Goal: Task Accomplishment & Management: Manage account settings

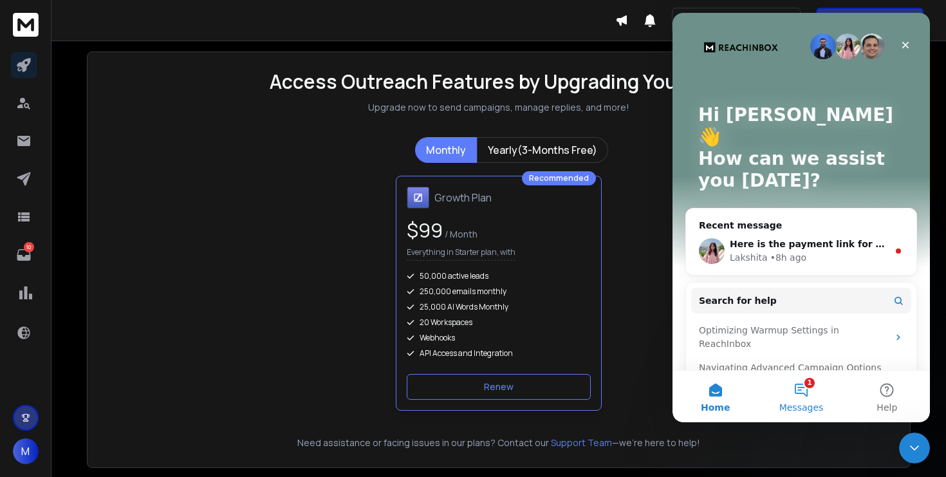
click at [816, 389] on button "1 Messages" at bounding box center [801, 396] width 86 height 51
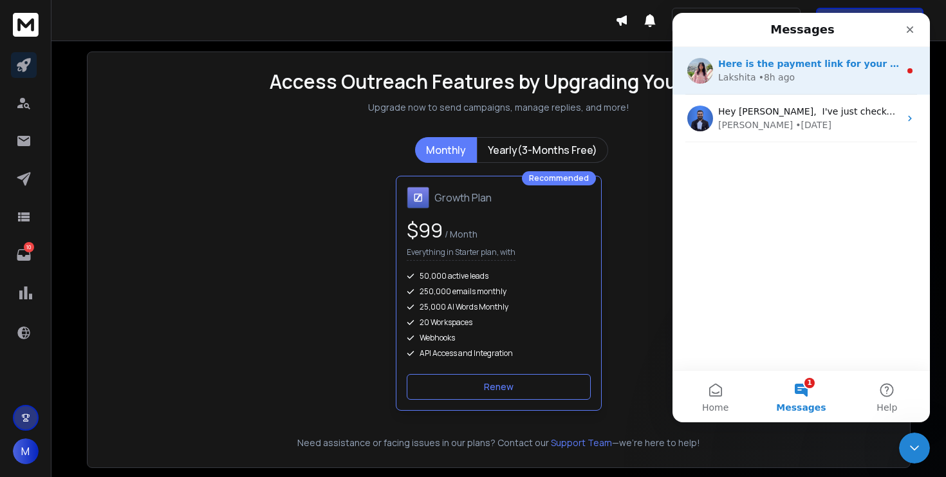
click at [803, 80] on div "Lakshita • 8h ago" at bounding box center [808, 78] width 181 height 14
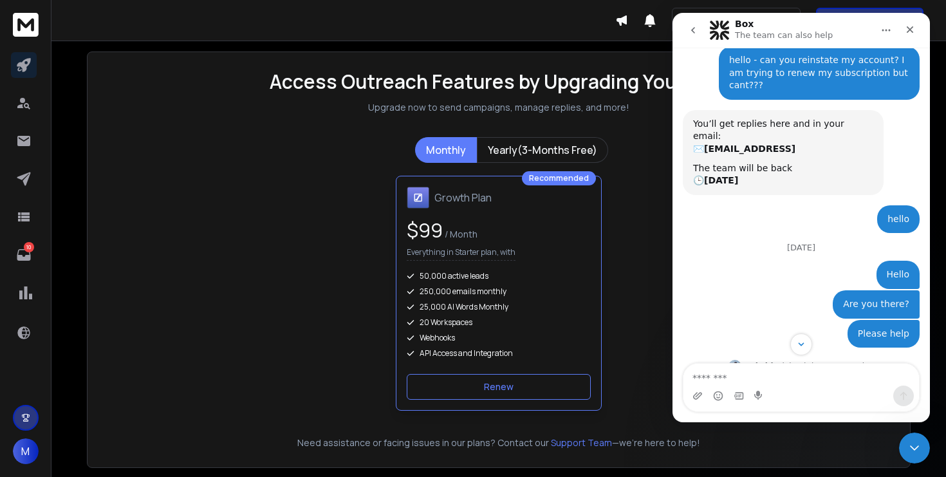
scroll to position [252, 0]
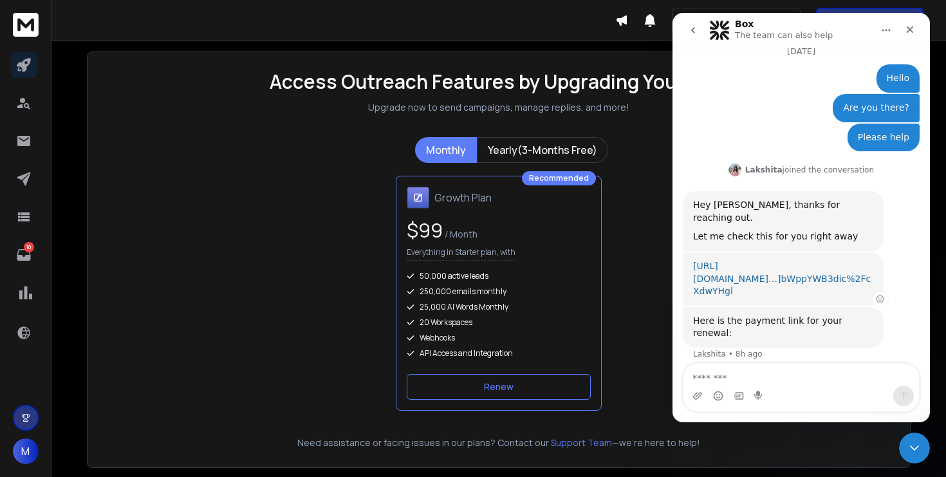
click at [785, 261] on link "[URL][DOMAIN_NAME]…]bWppYWB3dic%2FcXdwYHgl" at bounding box center [782, 278] width 178 height 35
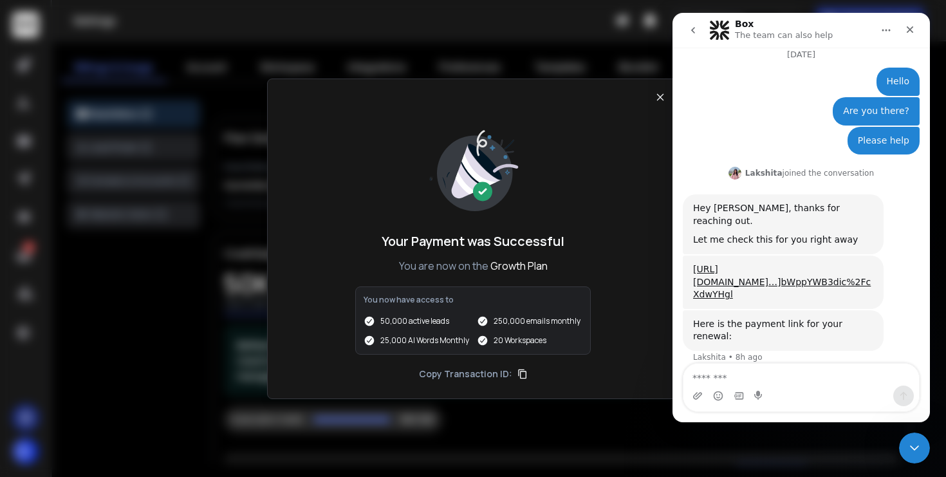
scroll to position [252, 0]
click at [915, 26] on icon "Close" at bounding box center [910, 29] width 10 height 10
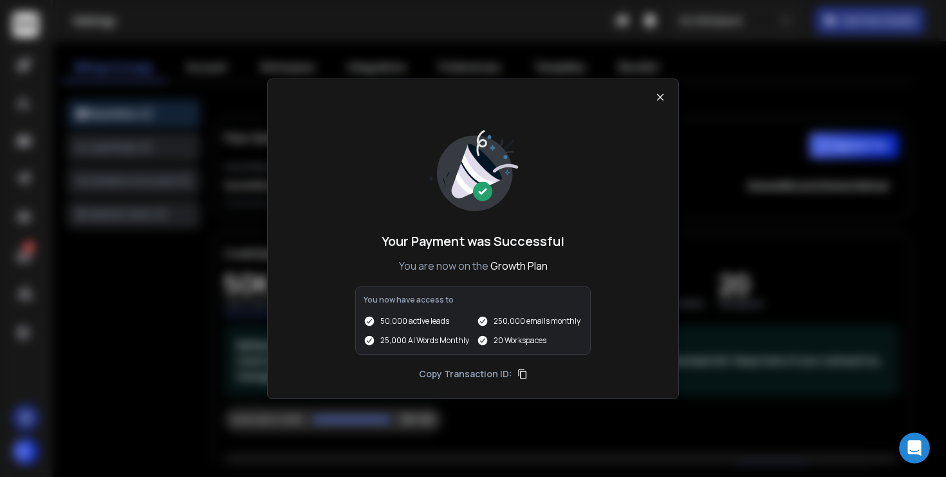
click at [658, 97] on icon at bounding box center [660, 97] width 10 height 10
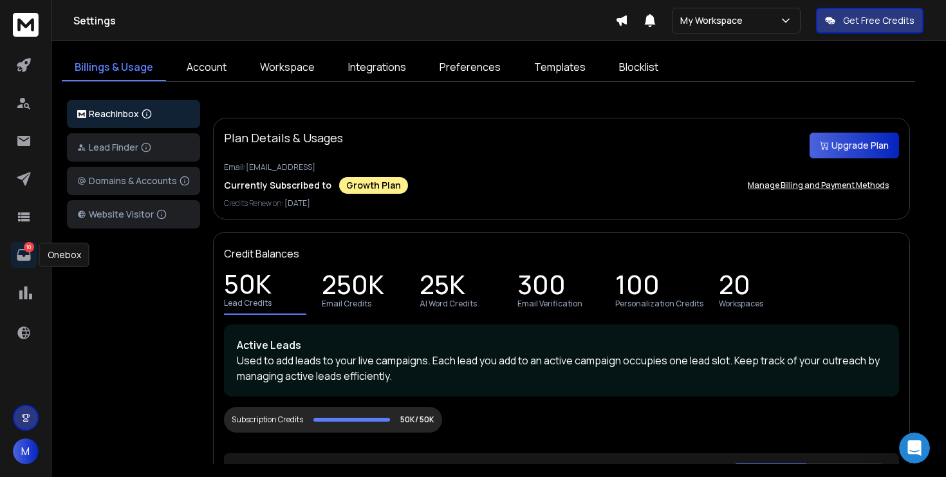
click at [17, 262] on icon at bounding box center [23, 254] width 15 height 15
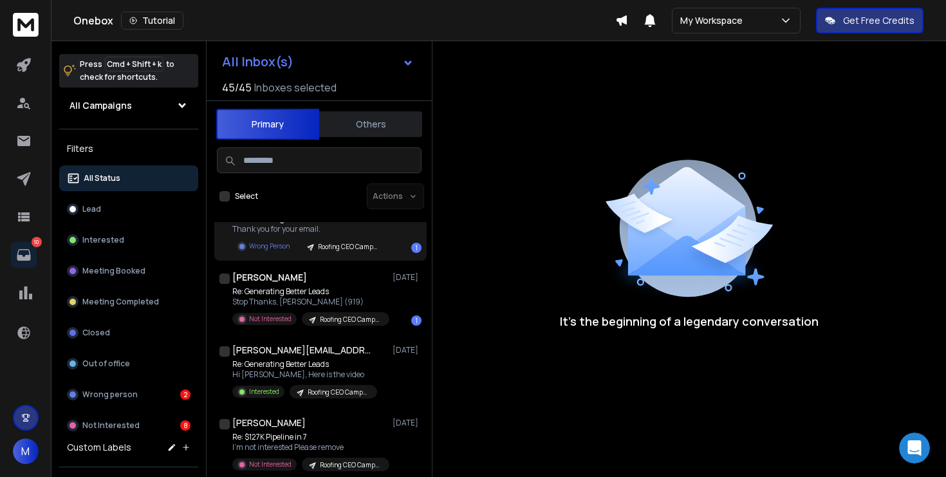
scroll to position [622, 0]
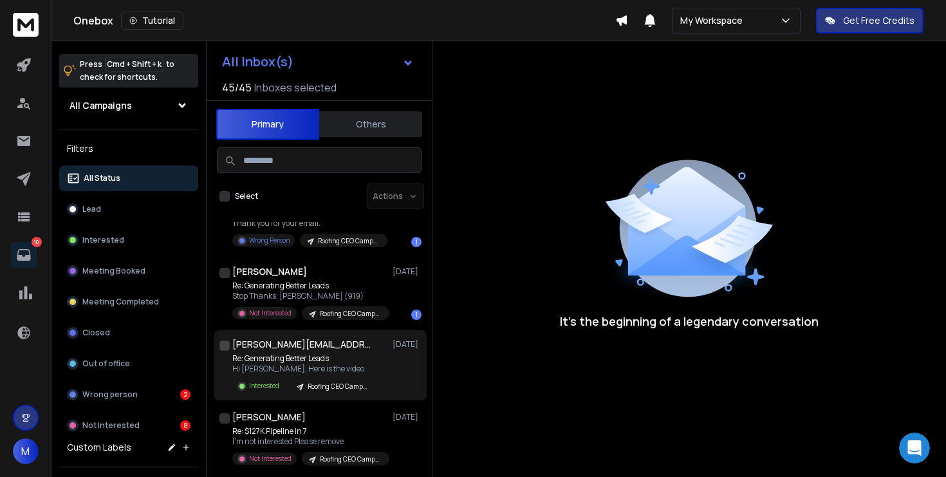
click at [277, 360] on p "Re: Generating Better Leads" at bounding box center [304, 358] width 145 height 10
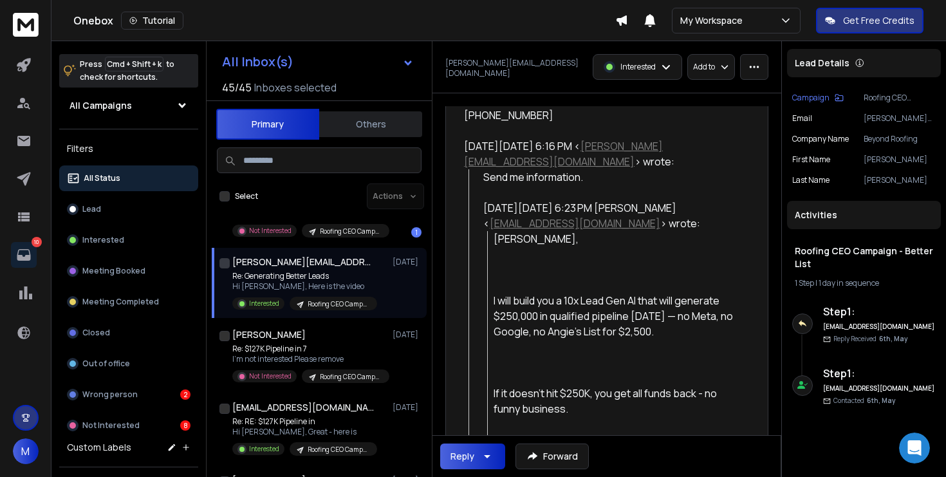
scroll to position [280, 0]
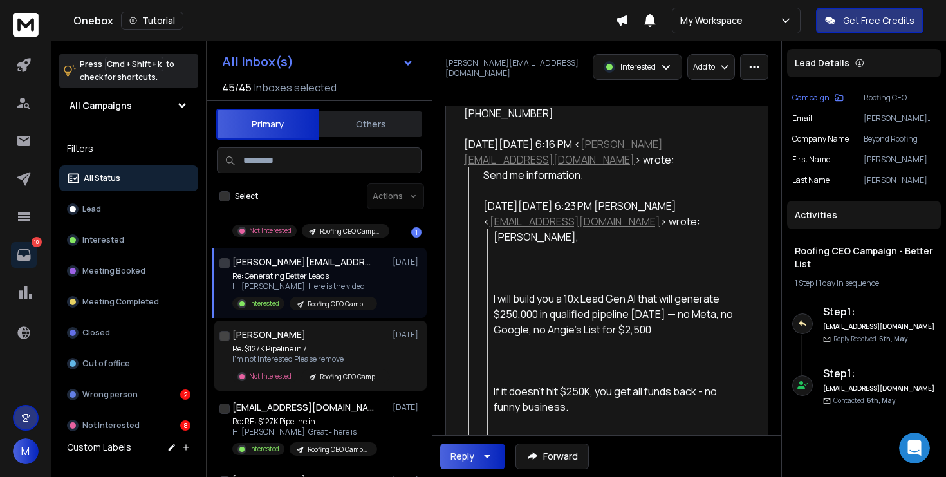
click at [324, 364] on div "Re: $127K Pipeline in 7 I’m not interested Please remove Not Interested Roofing…" at bounding box center [310, 363] width 157 height 39
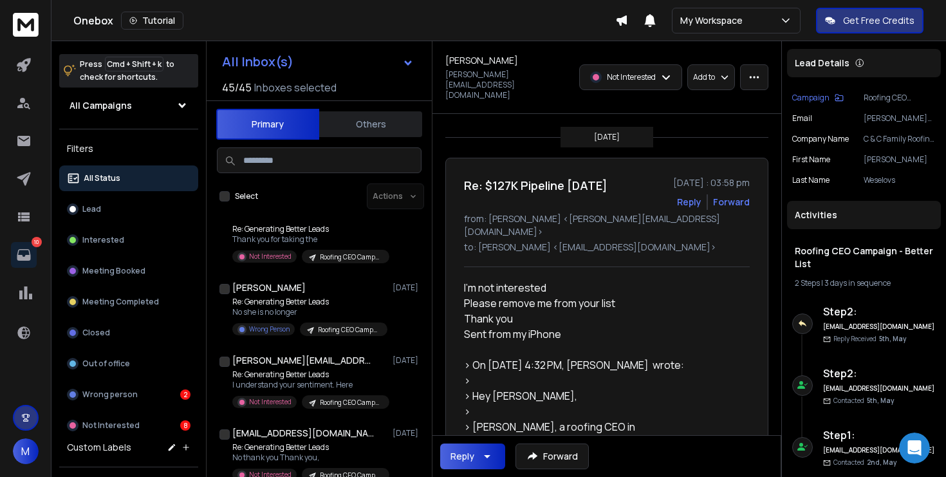
scroll to position [980, 0]
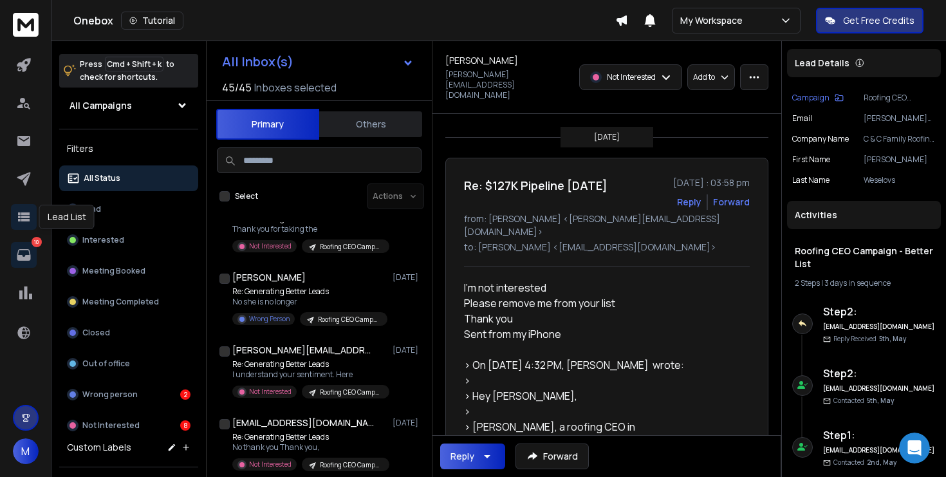
click at [26, 218] on icon at bounding box center [23, 216] width 15 height 15
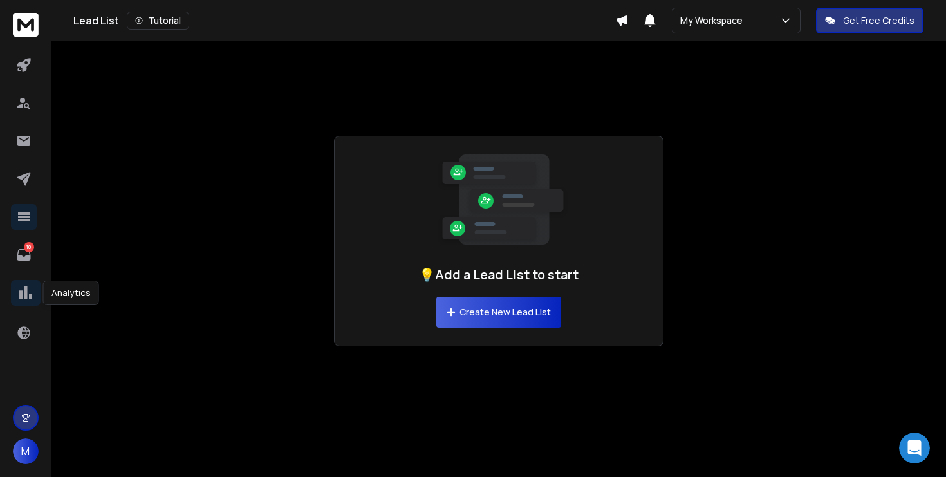
click at [24, 286] on icon at bounding box center [25, 292] width 19 height 19
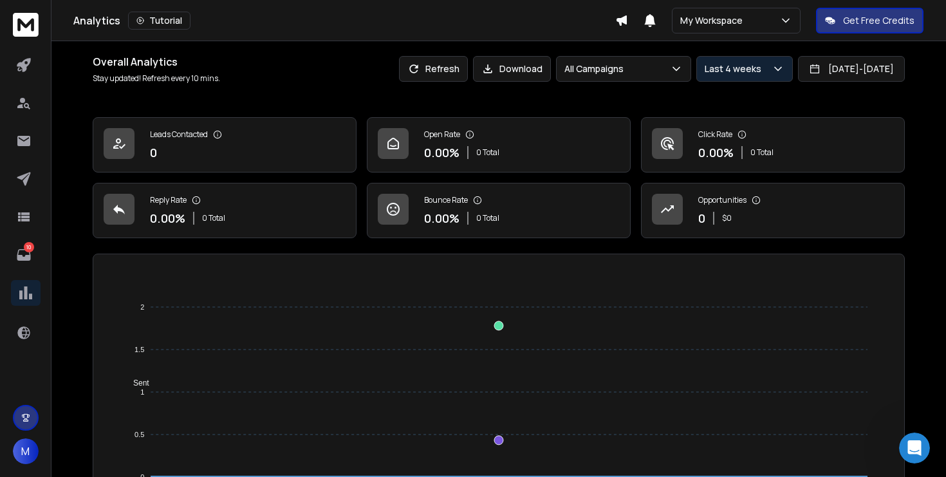
click at [738, 77] on button "Last 4 weeks" at bounding box center [744, 69] width 97 height 26
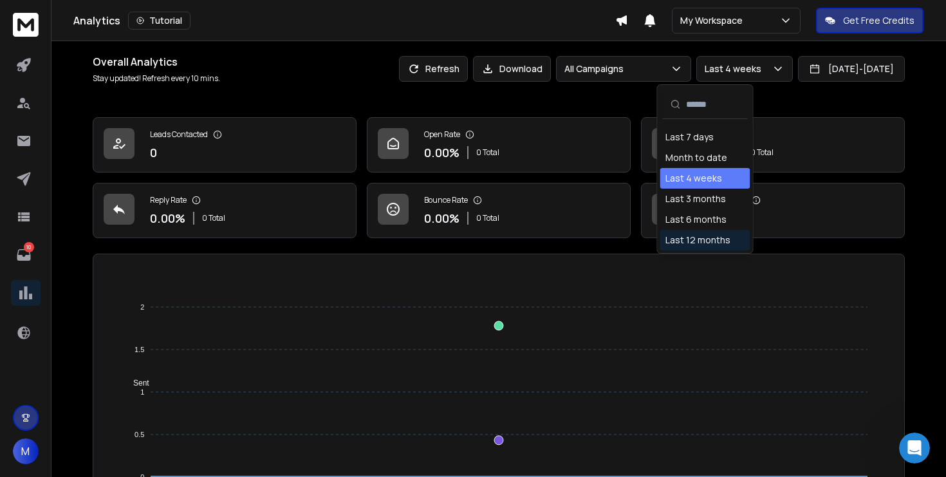
click at [703, 235] on div "Last 12 months" at bounding box center [697, 240] width 65 height 13
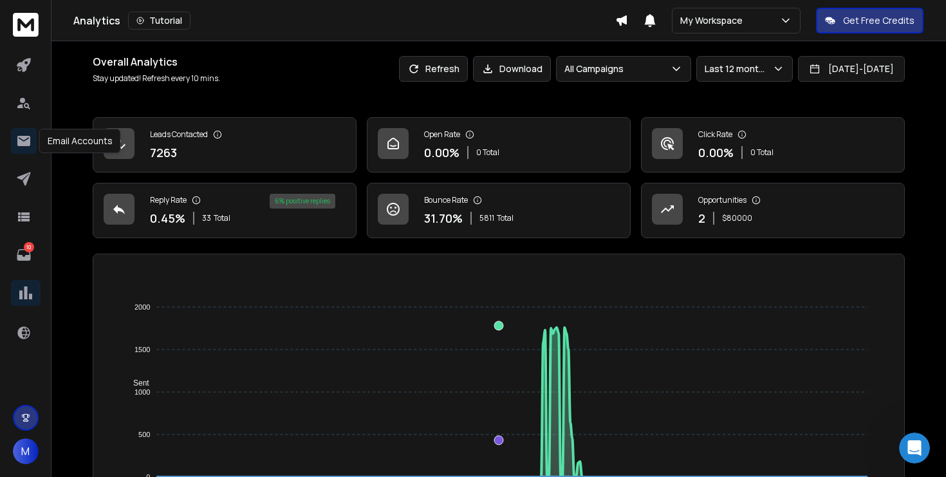
click at [27, 140] on icon at bounding box center [23, 141] width 13 height 10
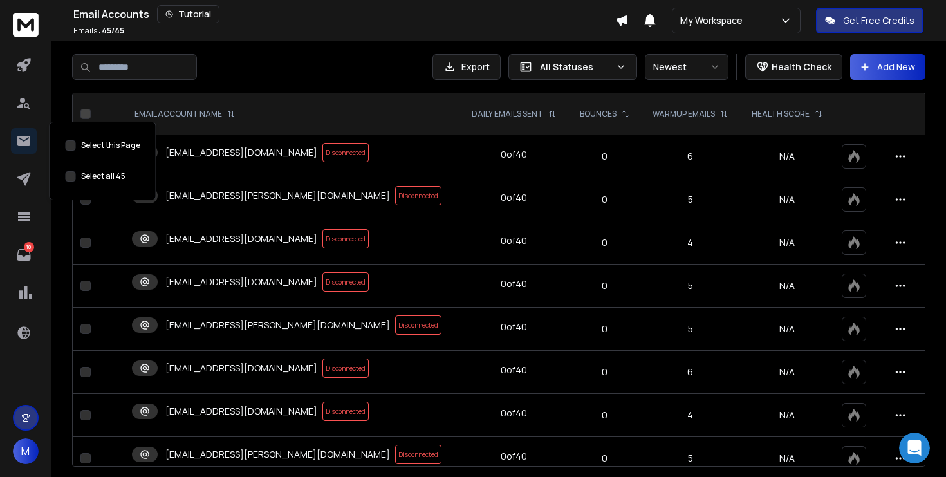
click at [92, 116] on div at bounding box center [102, 114] width 44 height 10
click at [86, 116] on button "button" at bounding box center [85, 114] width 10 height 10
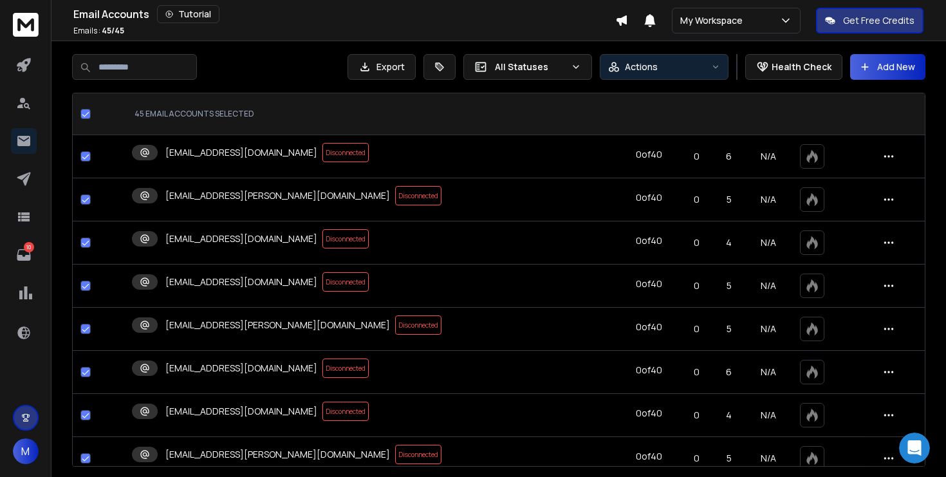
click at [725, 74] on button "Actions" at bounding box center [664, 67] width 129 height 26
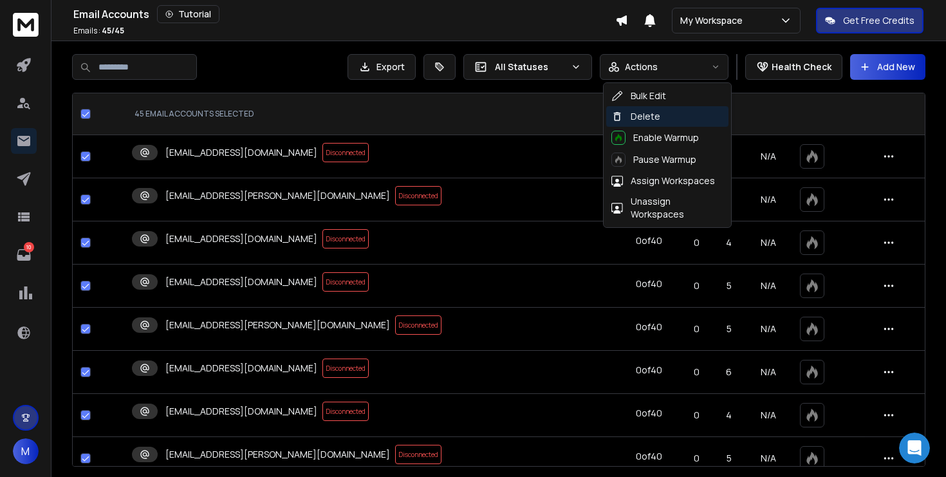
click at [673, 116] on div "Delete" at bounding box center [667, 116] width 122 height 21
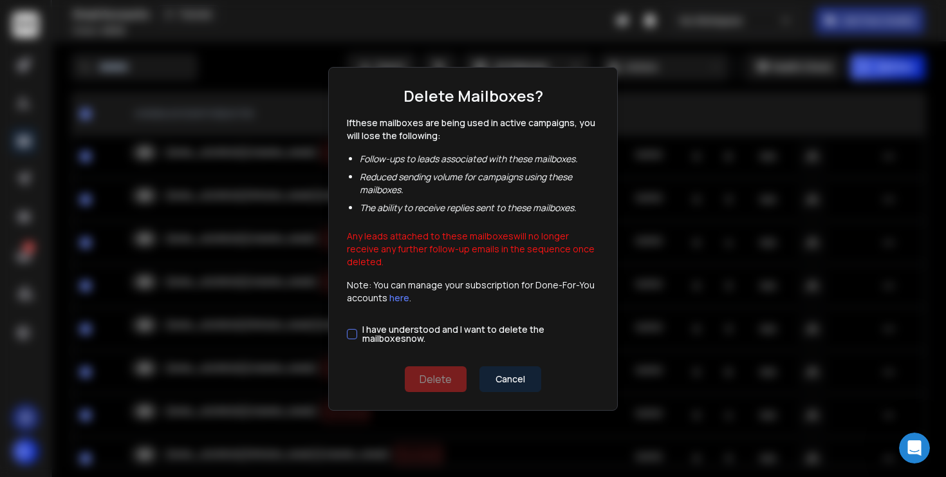
click at [403, 330] on label "I have understood and I want to delete the mailbox es now." at bounding box center [480, 334] width 237 height 18
click at [357, 330] on button "I have understood and I want to delete the mailbox es now." at bounding box center [352, 334] width 10 height 10
click at [436, 368] on button "Delete" at bounding box center [436, 379] width 62 height 26
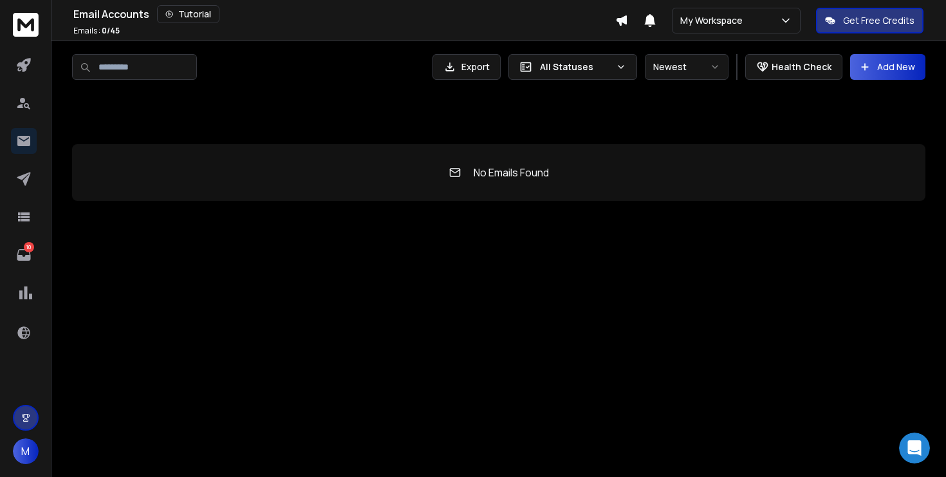
click at [865, 69] on icon at bounding box center [865, 66] width 9 height 9
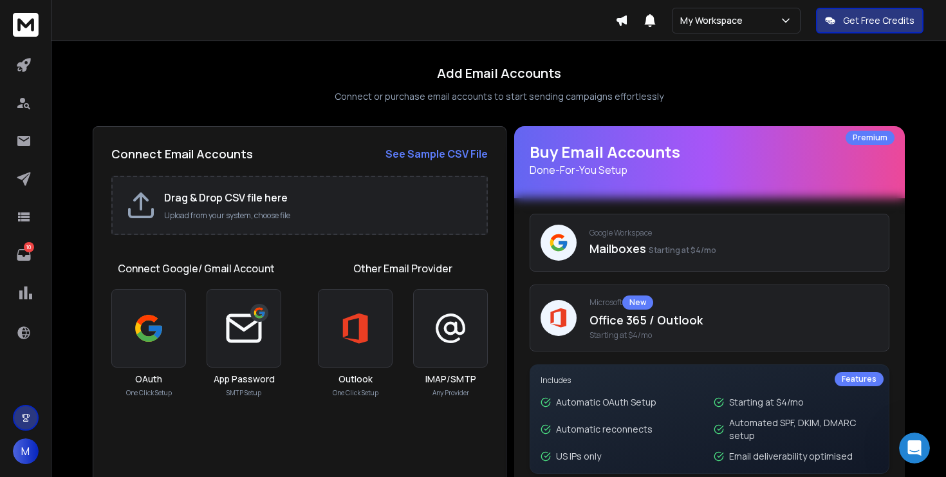
click at [292, 205] on h2 "Drag & Drop CSV file here" at bounding box center [319, 197] width 310 height 15
type input "**********"
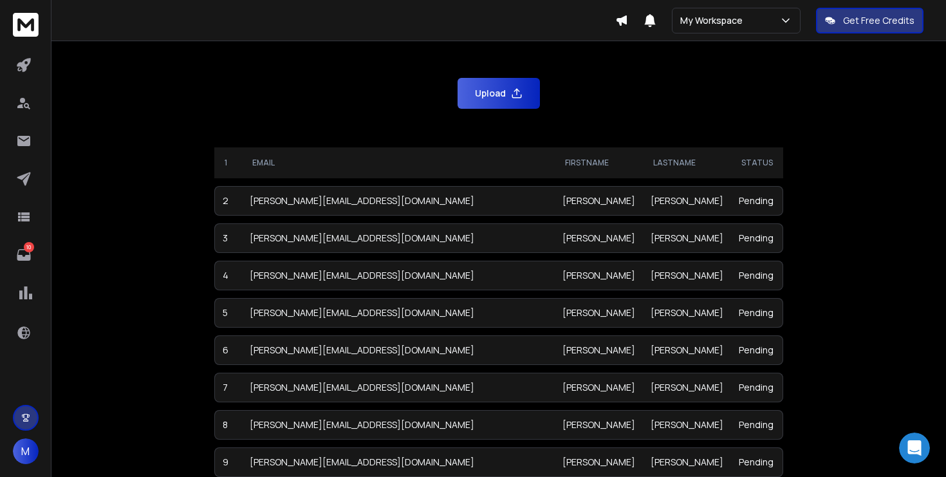
scroll to position [899, 0]
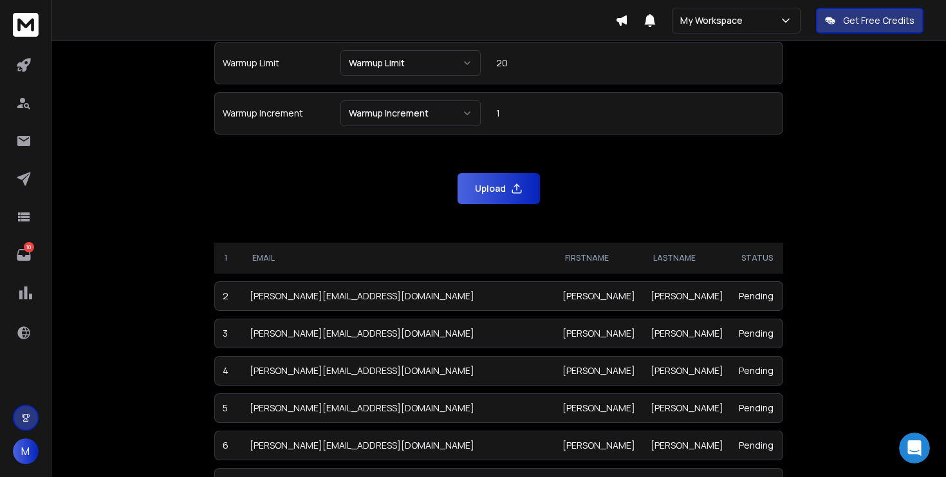
click at [479, 187] on p "Upload" at bounding box center [490, 188] width 31 height 13
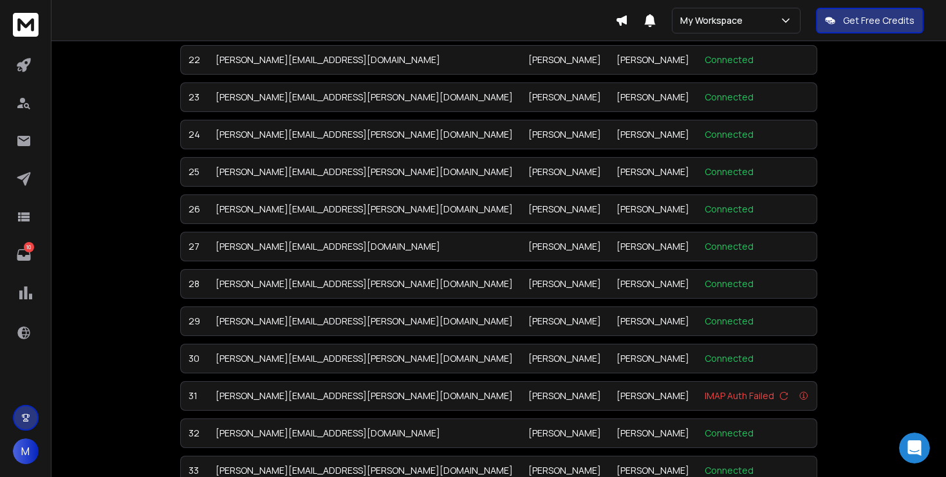
scroll to position [1951, 0]
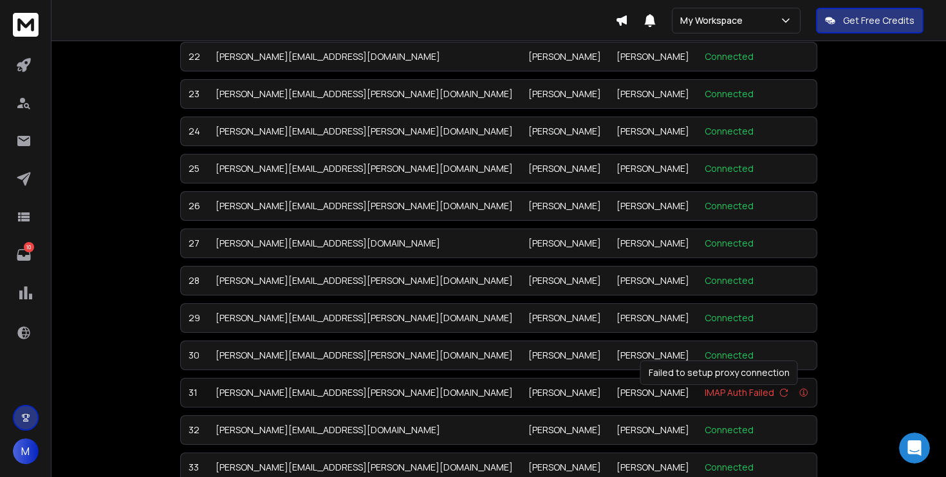
click at [799, 395] on icon at bounding box center [804, 392] width 10 height 10
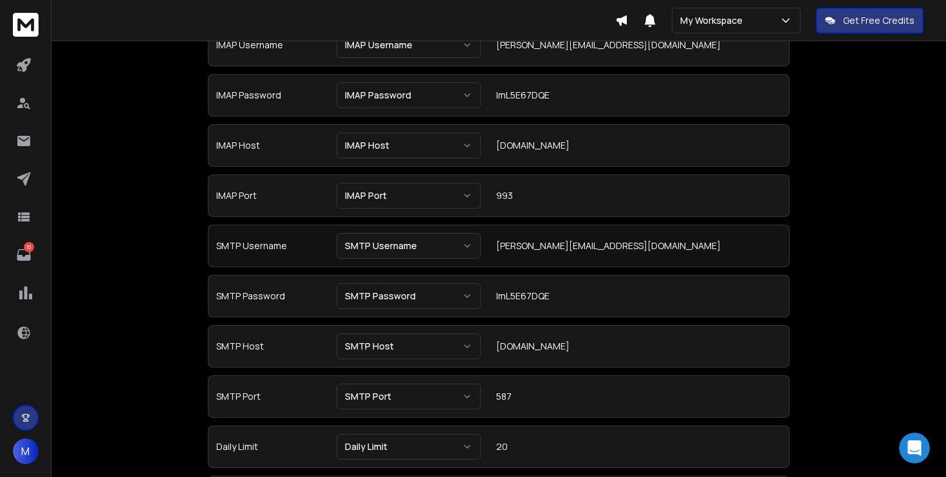
scroll to position [385, 0]
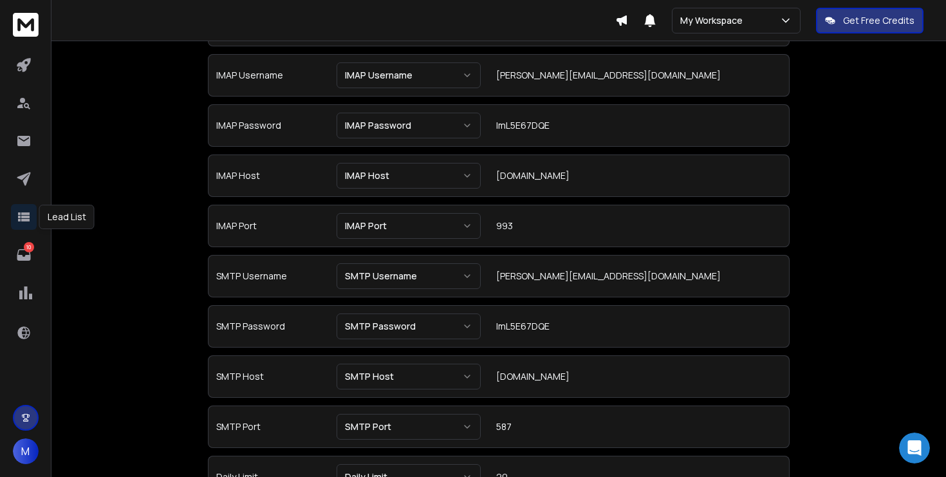
click at [22, 216] on icon at bounding box center [24, 216] width 12 height 9
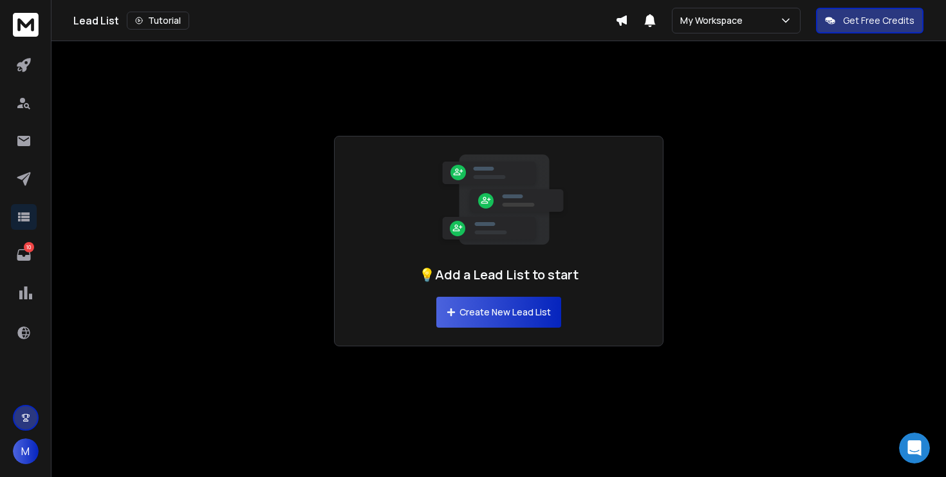
click at [460, 315] on button "Create New Lead List" at bounding box center [498, 312] width 125 height 31
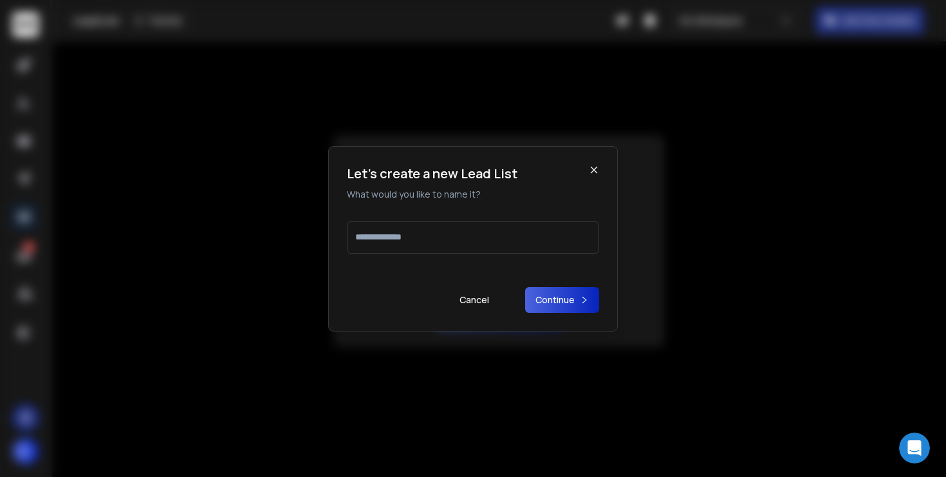
click at [532, 237] on input at bounding box center [473, 237] width 252 height 32
type input "******"
click at [552, 304] on button "Continue" at bounding box center [562, 300] width 74 height 26
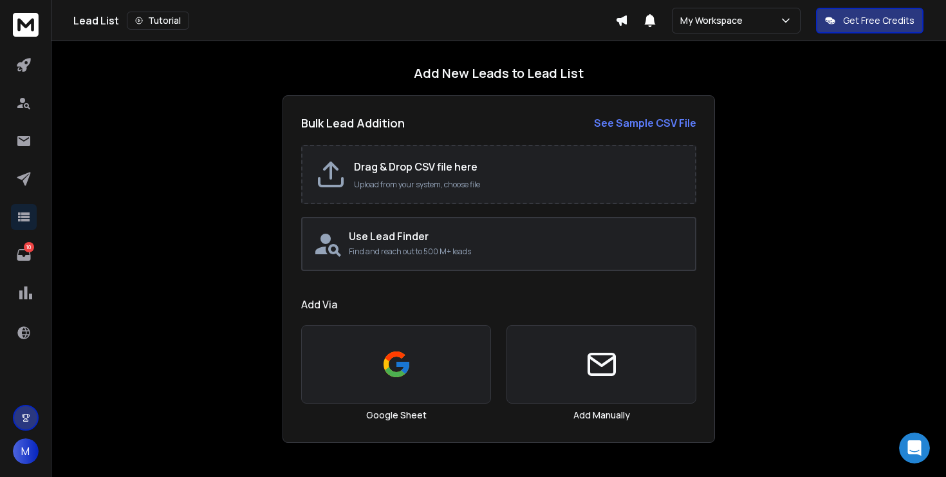
click at [403, 189] on p "Upload from your system, choose file" at bounding box center [518, 185] width 328 height 10
click at [653, 126] on strong "See Sample CSV File" at bounding box center [645, 123] width 102 height 14
click at [504, 180] on p "Upload from your system, choose file" at bounding box center [518, 185] width 328 height 10
click at [469, 171] on h2 "Drag & Drop CSV file here" at bounding box center [518, 166] width 328 height 15
type input "**********"
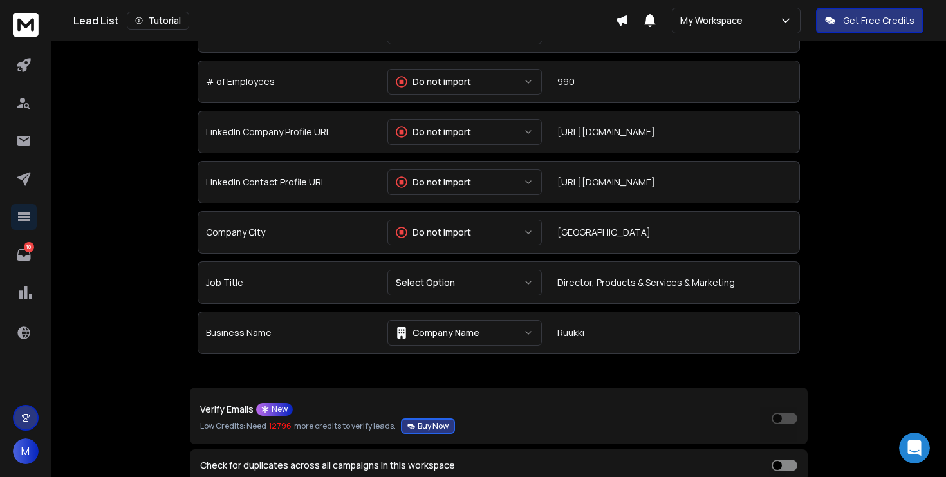
scroll to position [720, 0]
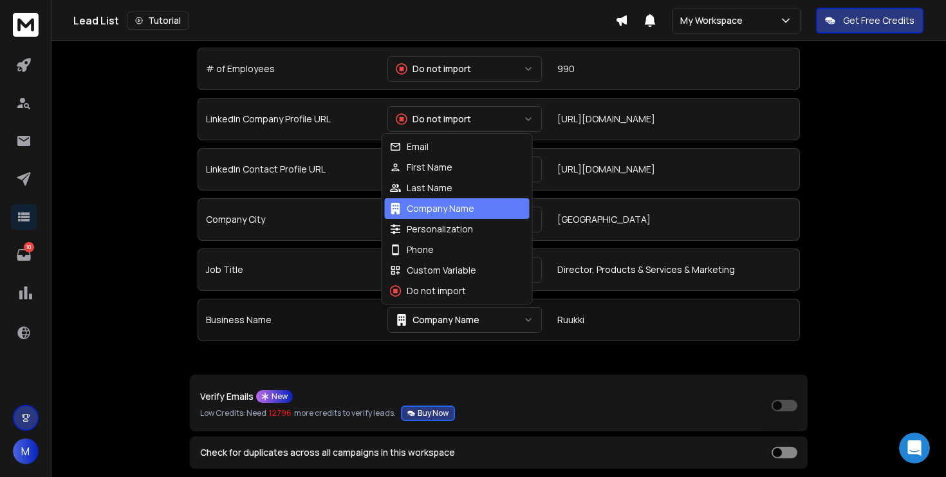
click at [498, 319] on button "Company Name" at bounding box center [464, 320] width 154 height 26
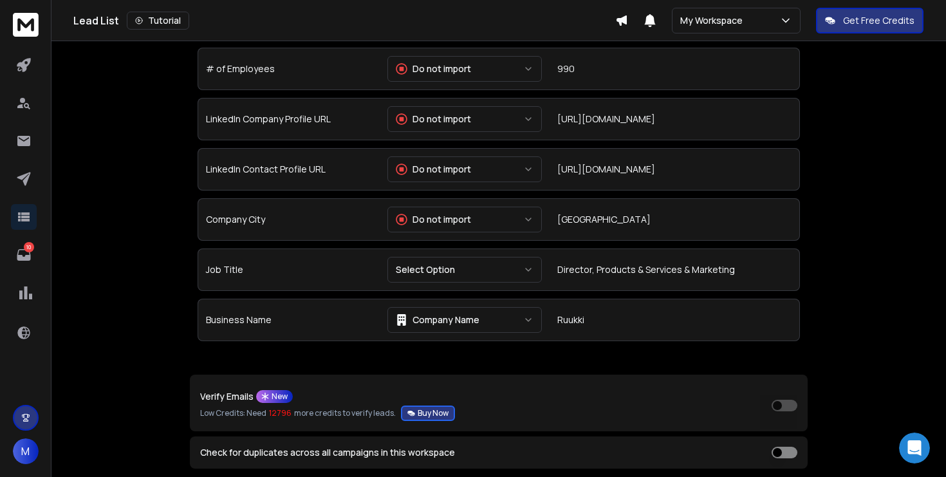
click at [513, 256] on td "Select Option" at bounding box center [465, 269] width 170 height 42
click at [512, 272] on button "Select Option" at bounding box center [464, 270] width 154 height 26
click at [632, 304] on td "Ruukki" at bounding box center [675, 320] width 250 height 42
click at [523, 268] on icon "button" at bounding box center [528, 270] width 10 height 10
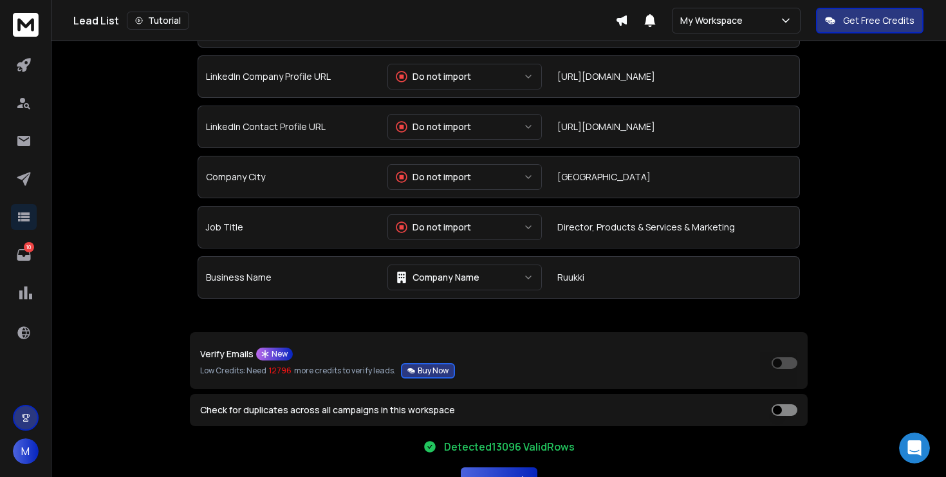
scroll to position [819, 0]
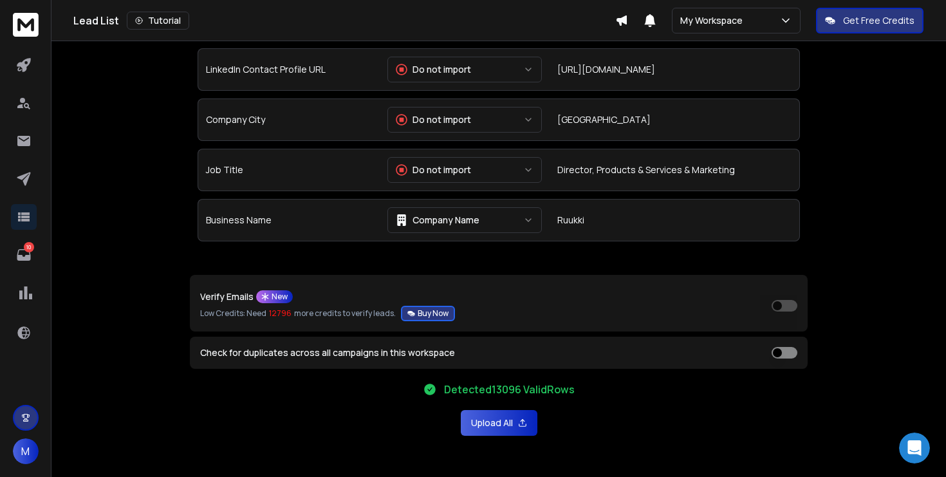
click at [785, 349] on button "Check for duplicates across all campaigns in this workspace" at bounding box center [785, 353] width 26 height 12
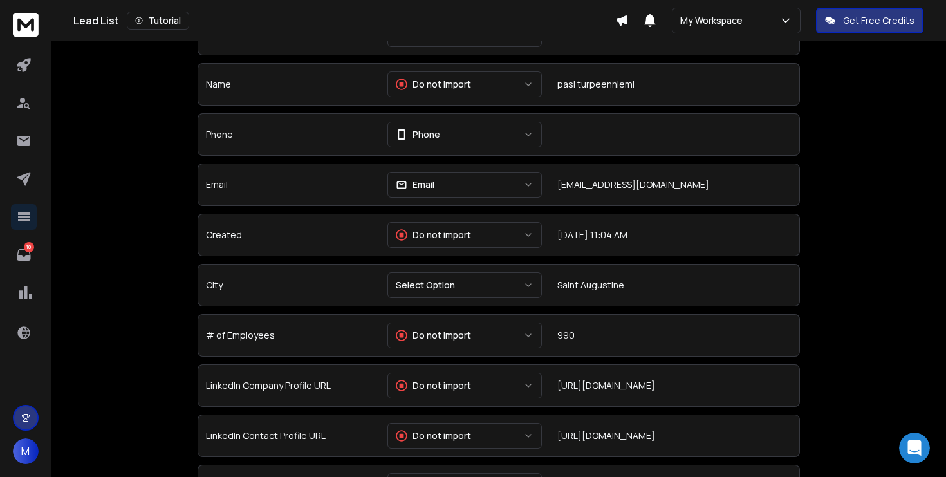
scroll to position [460, 0]
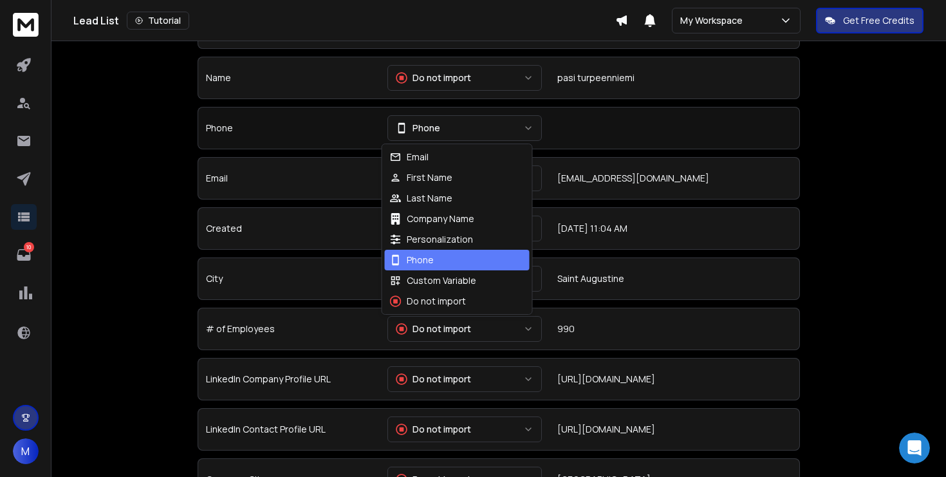
click at [507, 133] on button "Phone" at bounding box center [464, 128] width 154 height 26
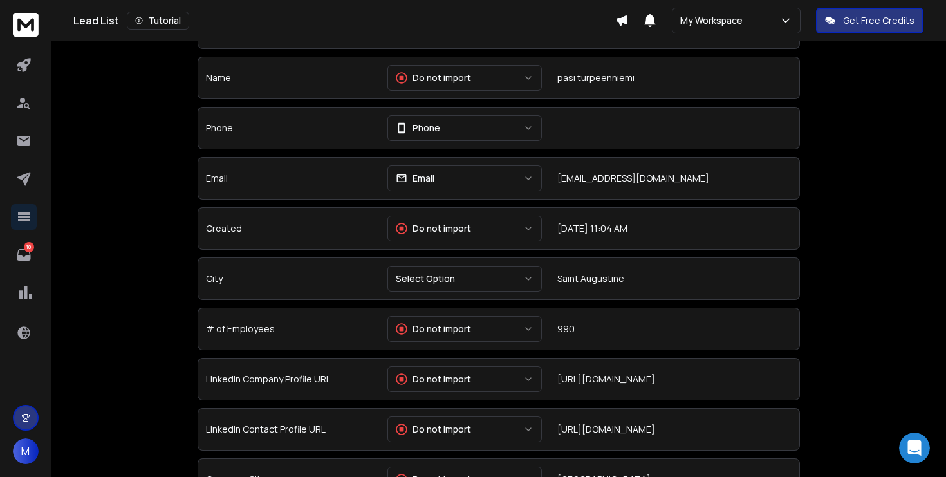
click at [837, 124] on div "Add New Leads to Lead List Add Leads in Bulk See Sample CSV file Export_Contact…" at bounding box center [473, 188] width 946 height 1296
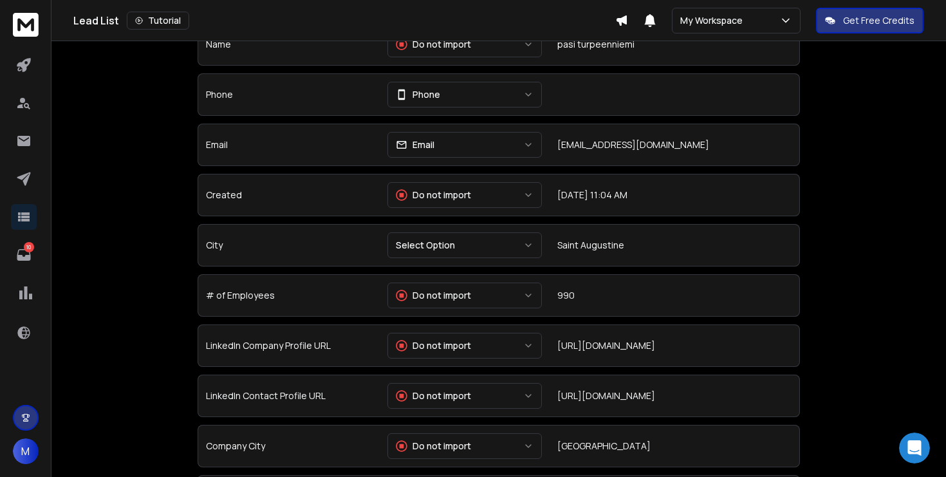
scroll to position [525, 0]
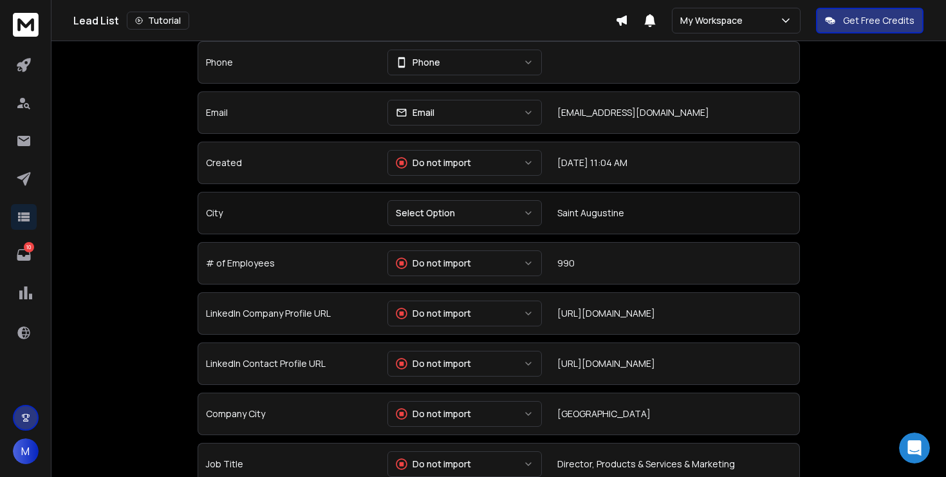
click at [478, 216] on button "Select Option" at bounding box center [464, 213] width 154 height 26
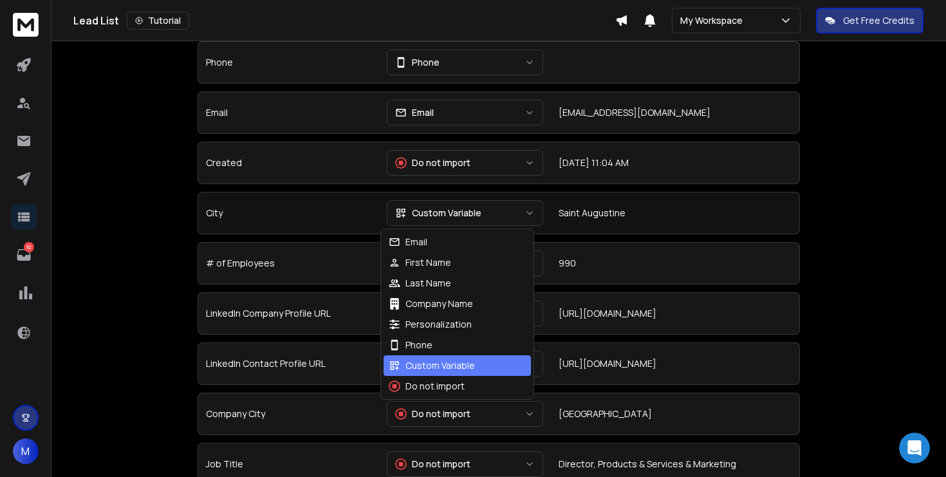
click at [463, 219] on div "Custom Variable" at bounding box center [438, 213] width 86 height 13
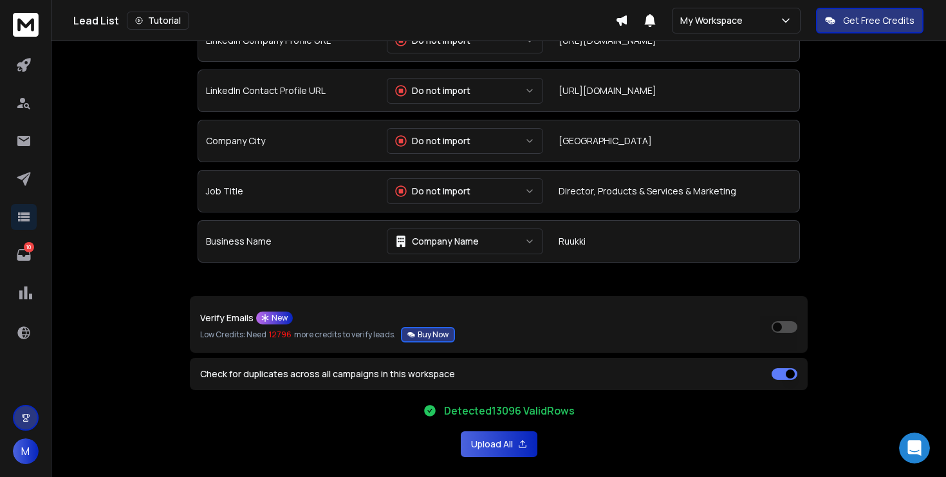
scroll to position [819, 0]
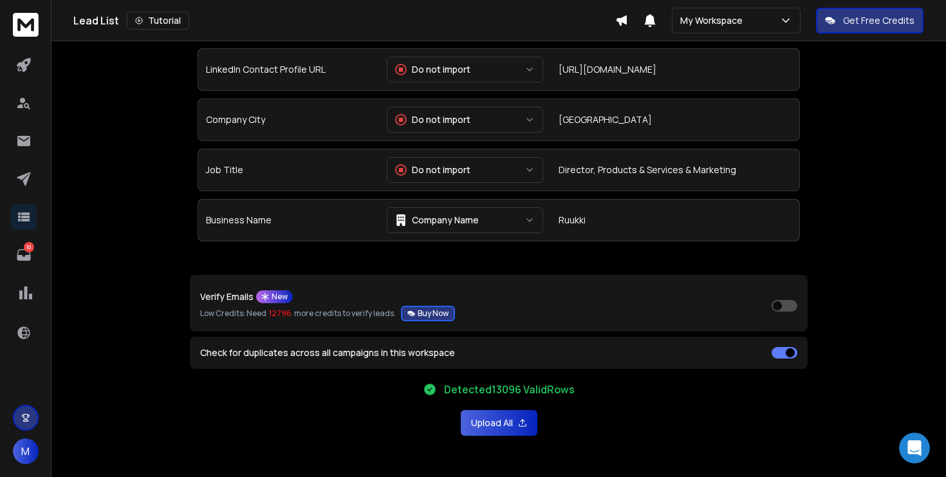
click at [497, 420] on button "Upload All" at bounding box center [499, 423] width 77 height 26
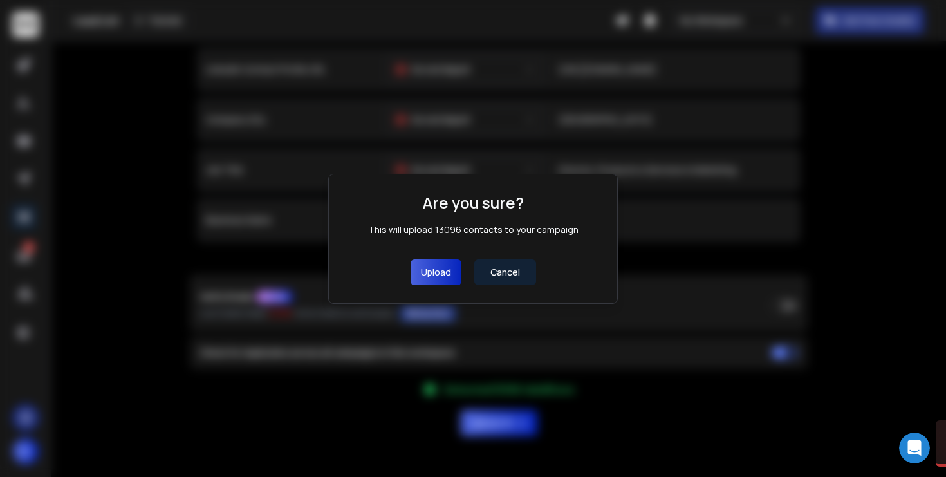
scroll to position [252, 0]
click at [438, 266] on button "Upload" at bounding box center [436, 272] width 51 height 26
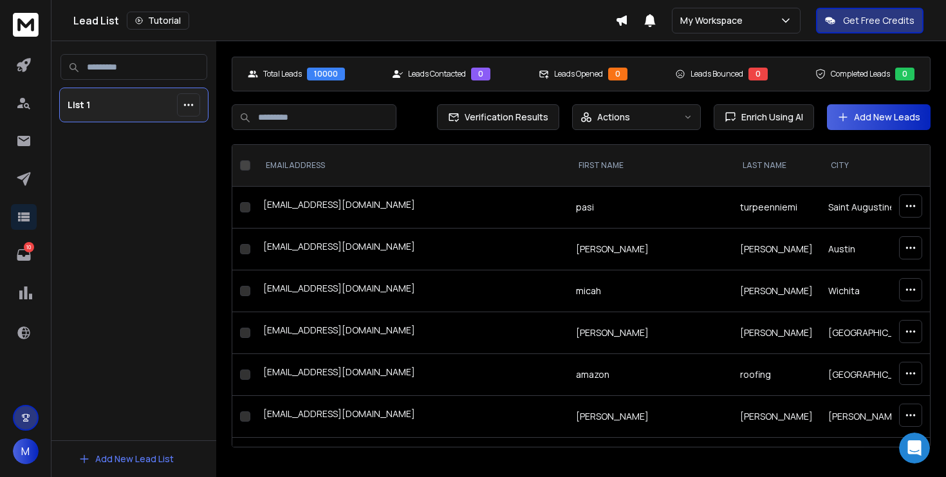
click at [297, 77] on p "Total Leads" at bounding box center [282, 74] width 39 height 10
click at [173, 159] on div "List 1" at bounding box center [133, 257] width 165 height 338
click at [24, 302] on link at bounding box center [26, 293] width 30 height 30
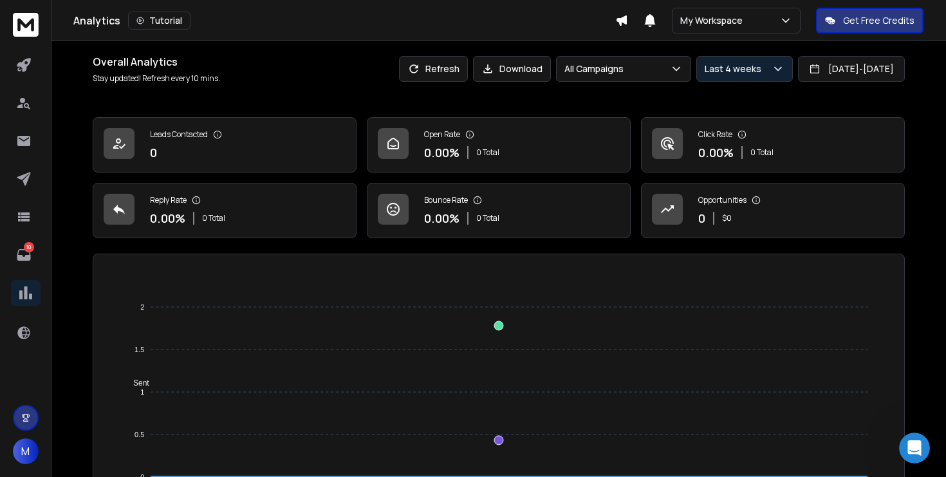
click at [705, 64] on p "Last 4 weeks" at bounding box center [736, 68] width 62 height 13
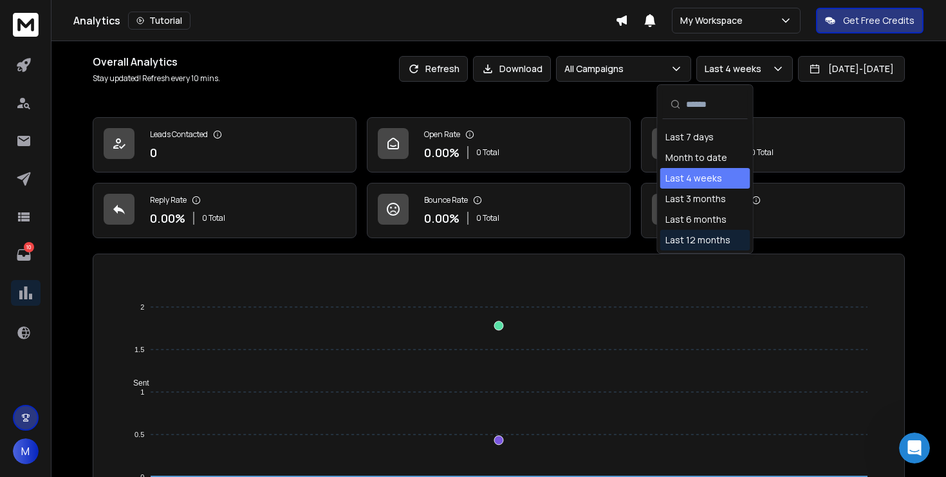
click at [680, 234] on div "Last 12 months" at bounding box center [697, 240] width 65 height 13
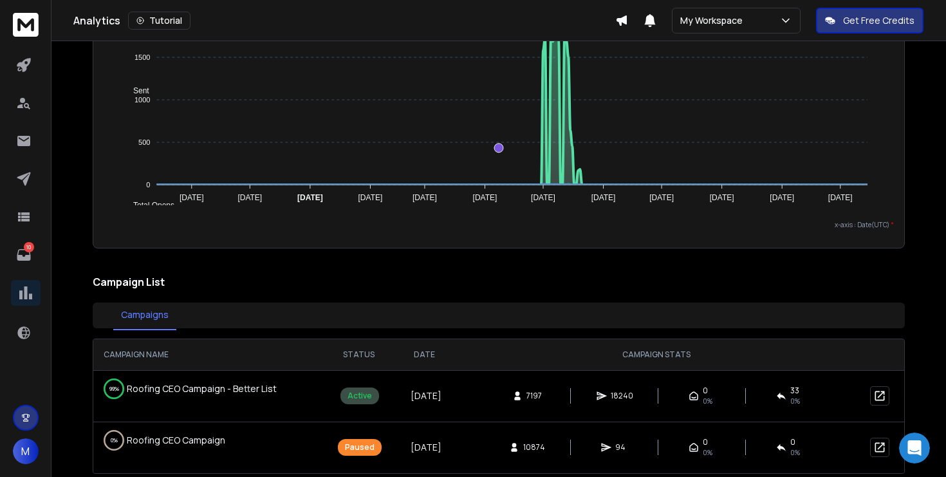
scroll to position [302, 0]
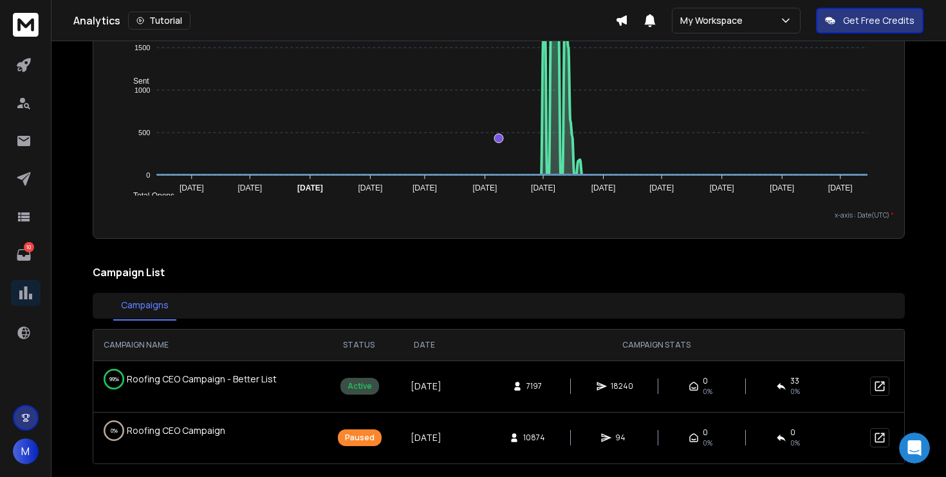
click at [165, 381] on td "99 % Roofing CEO Campaign - Better List" at bounding box center [196, 379] width 206 height 36
click at [23, 218] on icon at bounding box center [23, 216] width 15 height 15
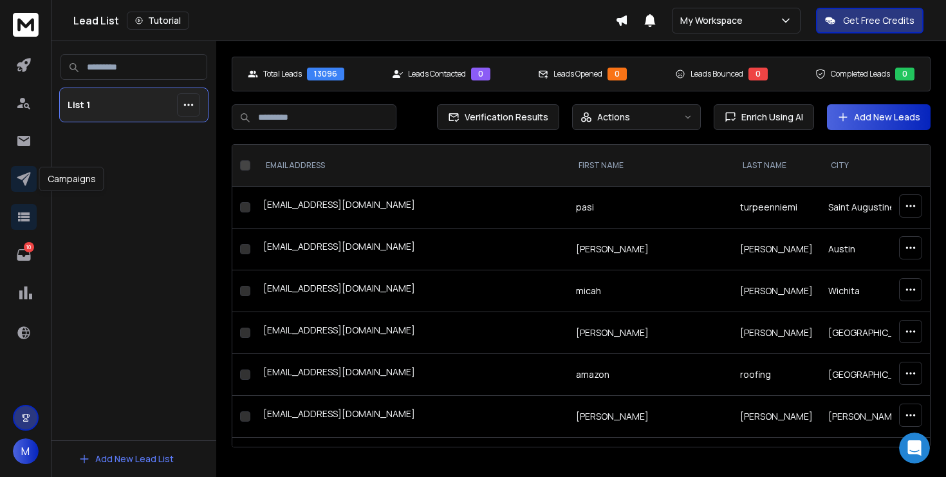
click at [23, 190] on link at bounding box center [24, 179] width 26 height 26
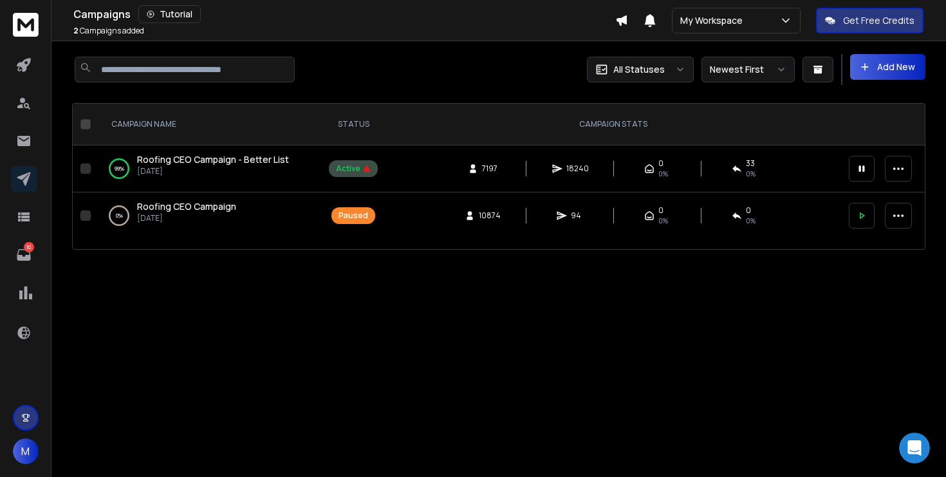
click at [214, 164] on span "Roofing CEO Campaign - Better List" at bounding box center [213, 159] width 152 height 12
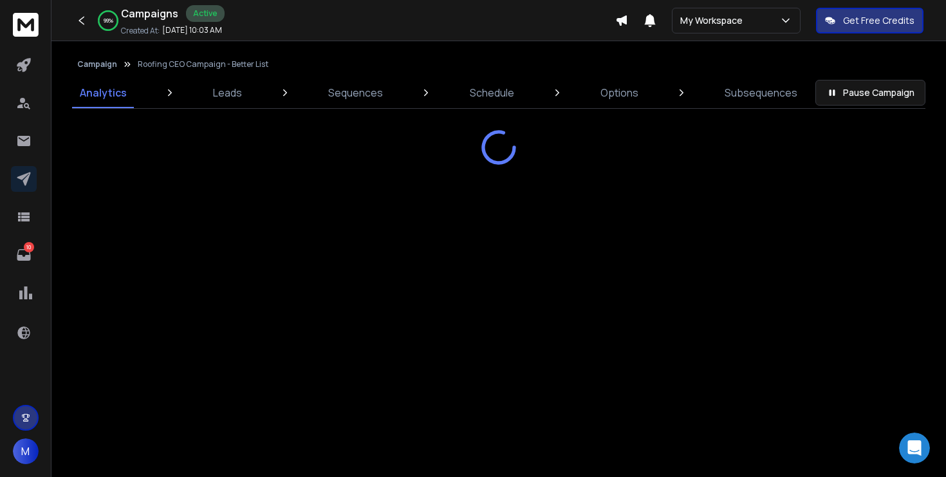
click at [414, 104] on div "Analytics Leads Sequences Schedule Options Subsequences" at bounding box center [438, 92] width 733 height 31
click at [857, 92] on button "Pause Campaign" at bounding box center [870, 93] width 110 height 26
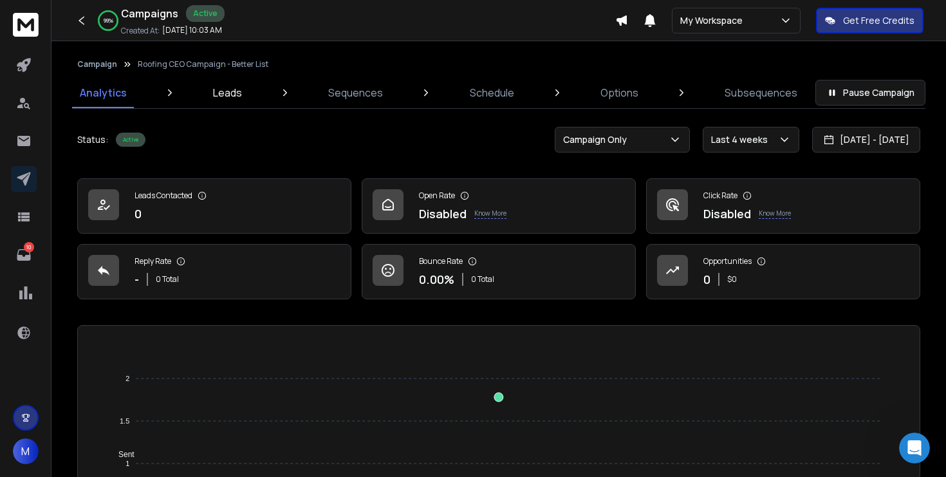
click at [231, 97] on p "Leads" at bounding box center [227, 92] width 29 height 15
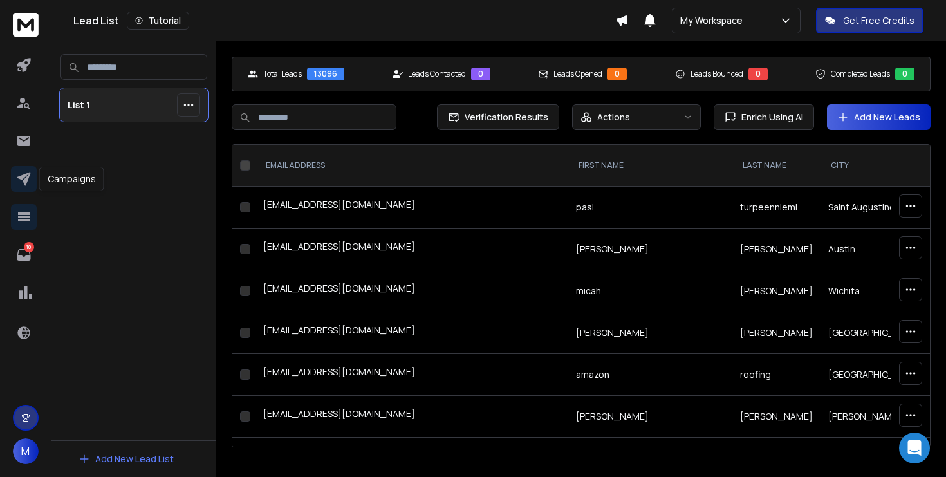
click at [22, 176] on icon at bounding box center [24, 179] width 14 height 14
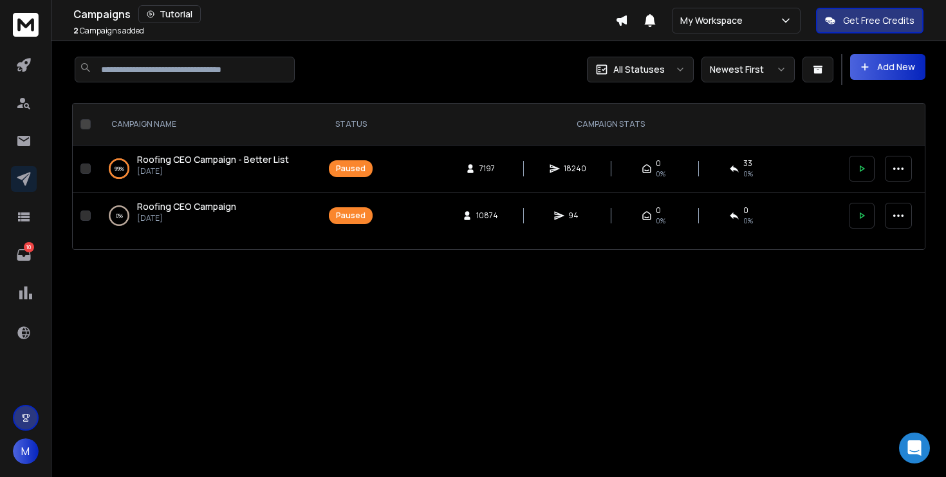
click at [212, 160] on span "Roofing CEO Campaign - Better List" at bounding box center [213, 159] width 152 height 12
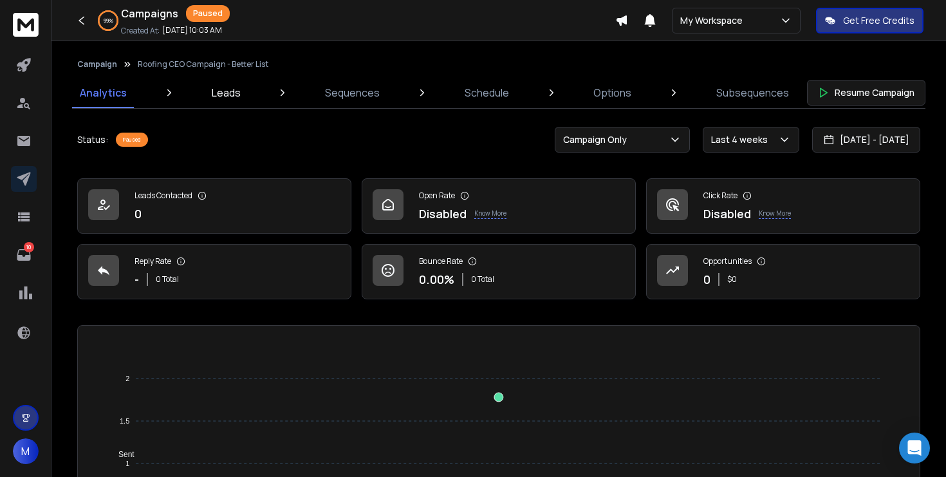
click at [232, 96] on p "Leads" at bounding box center [226, 92] width 29 height 15
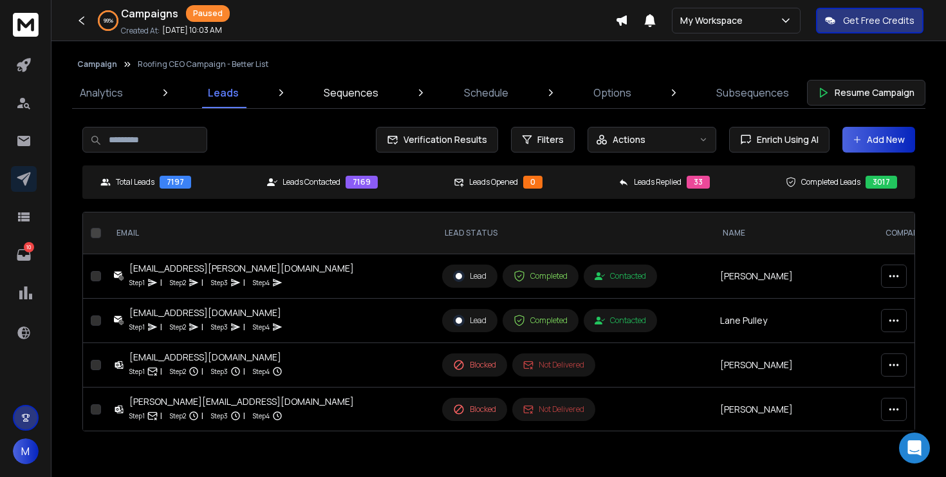
click at [369, 97] on p "Sequences" at bounding box center [351, 92] width 55 height 15
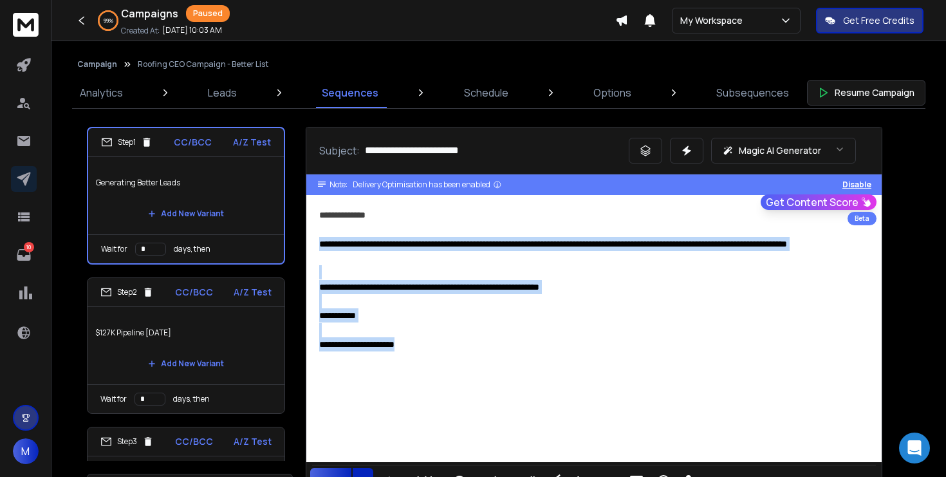
drag, startPoint x: 435, startPoint y: 344, endPoint x: 313, endPoint y: 243, distance: 159.0
click at [313, 243] on div "**********" at bounding box center [593, 328] width 575 height 267
